Goal: Communication & Community: Answer question/provide support

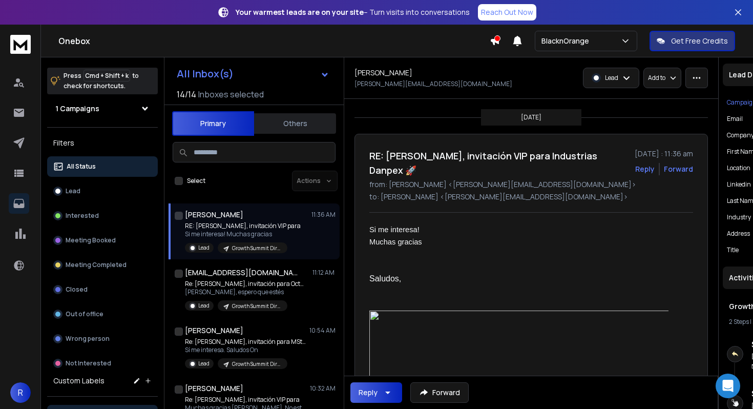
scroll to position [124, 0]
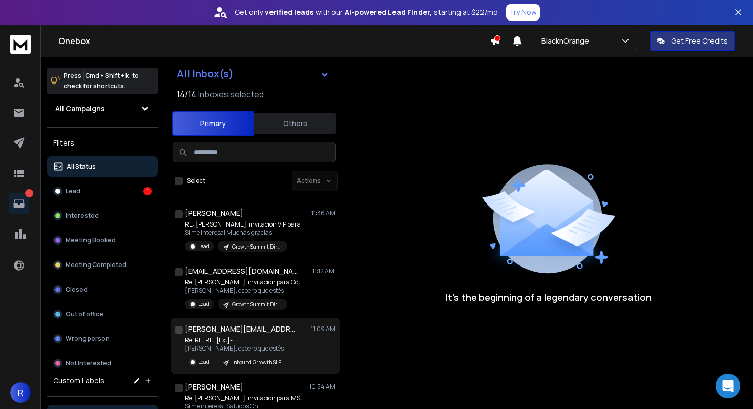
scroll to position [58, 0]
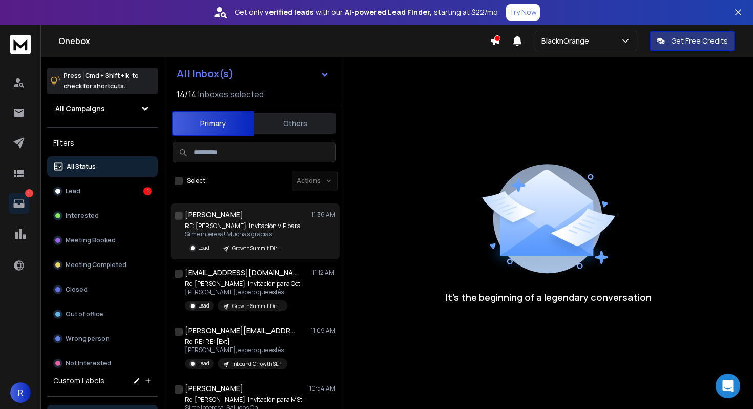
click at [255, 230] on p "Si me interesa! Muchas gracias" at bounding box center [243, 234] width 116 height 8
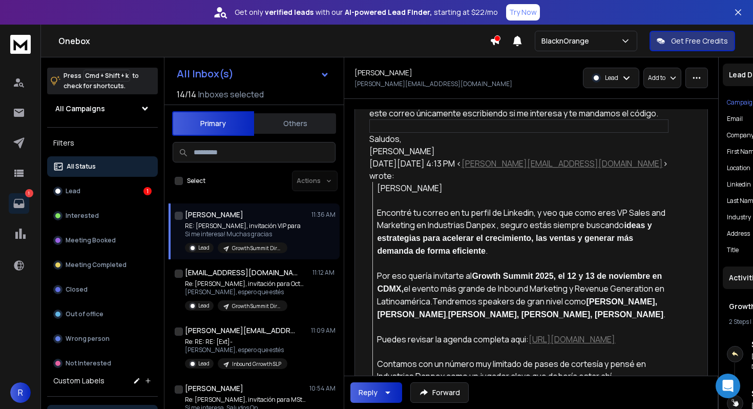
scroll to position [543, 0]
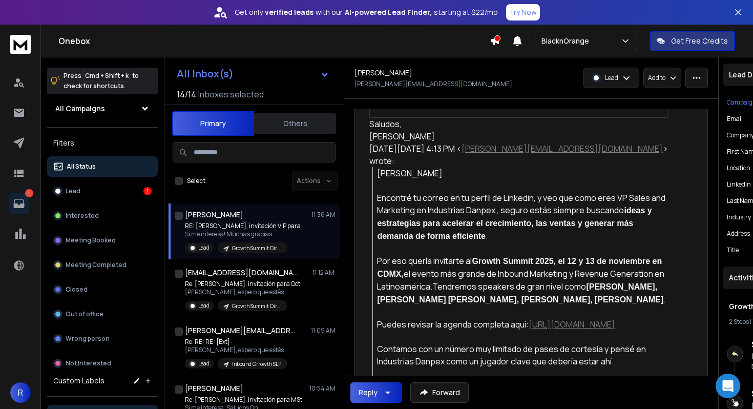
click at [380, 394] on div "Reply" at bounding box center [375, 392] width 35 height 12
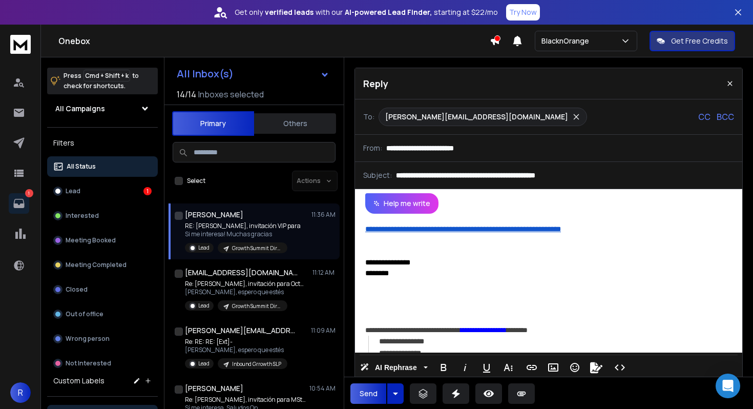
scroll to position [0, 0]
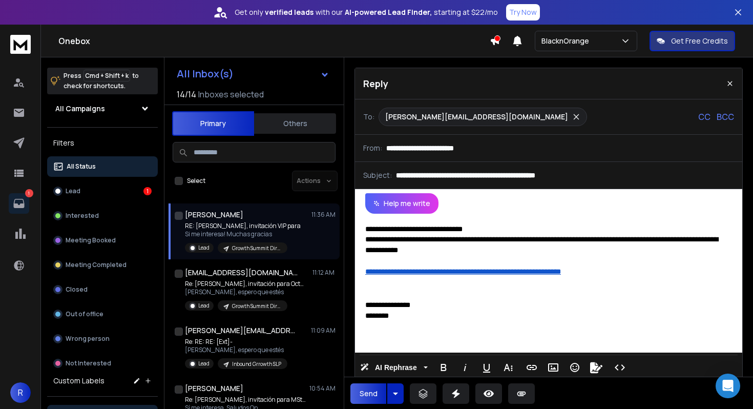
click at [379, 231] on span "**********" at bounding box center [413, 228] width 97 height 7
click at [369, 392] on button "Send" at bounding box center [368, 393] width 36 height 20
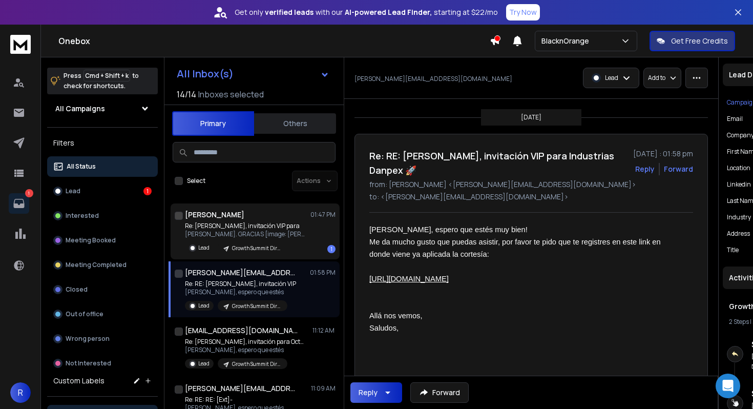
click at [227, 228] on p "Re: Bárbara, invitación VIP para" at bounding box center [246, 226] width 123 height 8
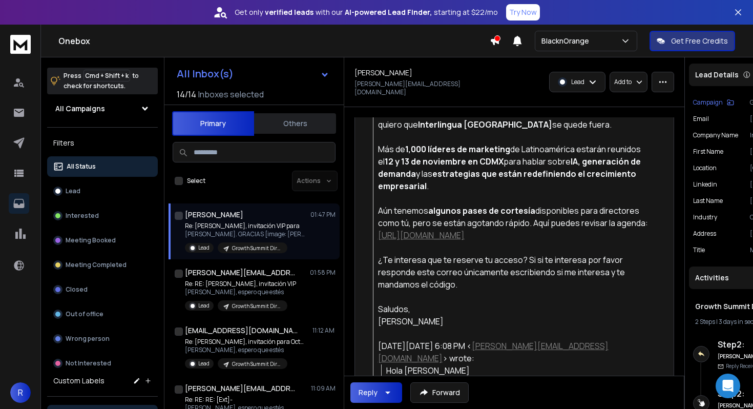
scroll to position [361, 0]
